Goal: Find specific page/section: Find specific page/section

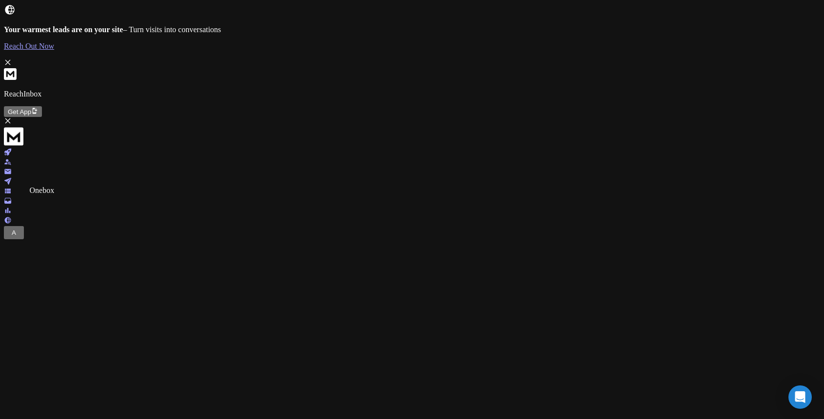
click at [11, 198] on icon at bounding box center [7, 201] width 7 height 6
